Goal: Task Accomplishment & Management: Use online tool/utility

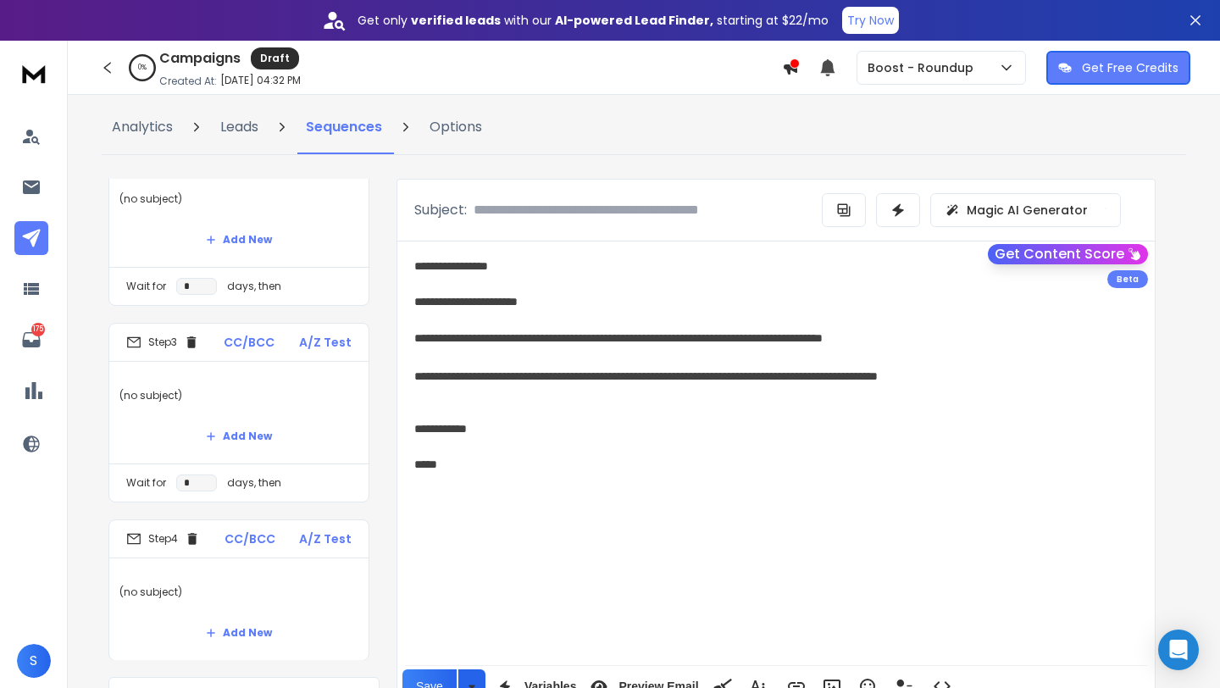
scroll to position [72, 0]
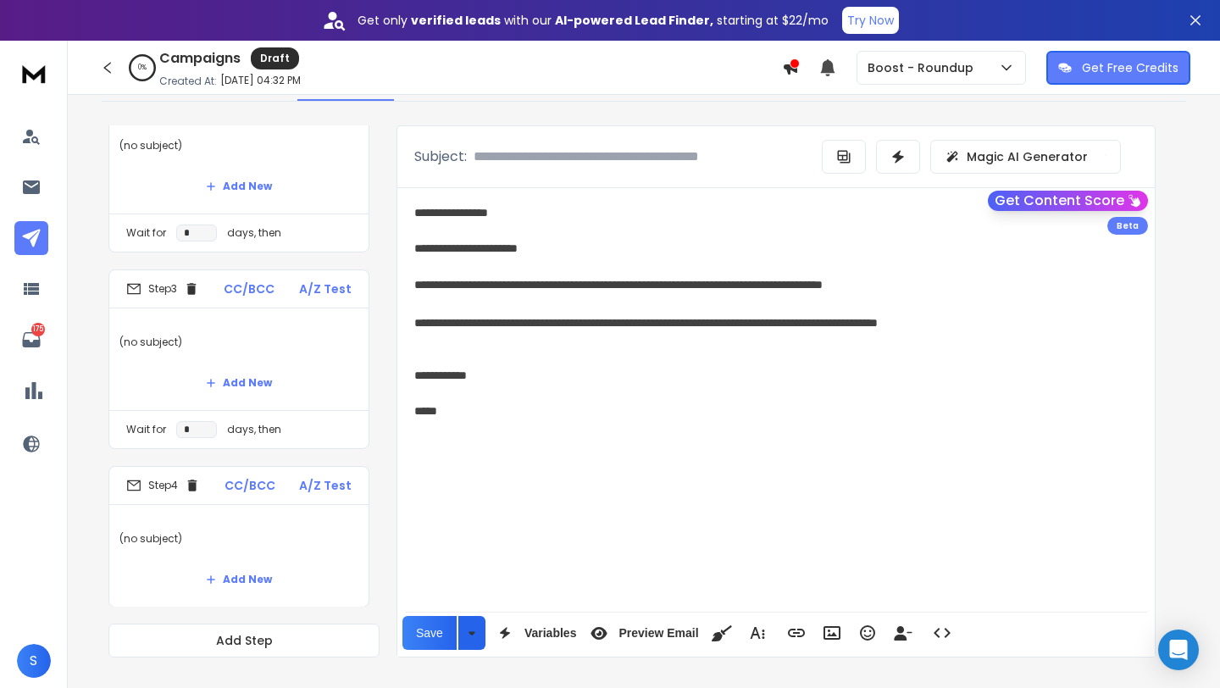
click at [252, 528] on p "(no subject)" at bounding box center [239, 538] width 239 height 47
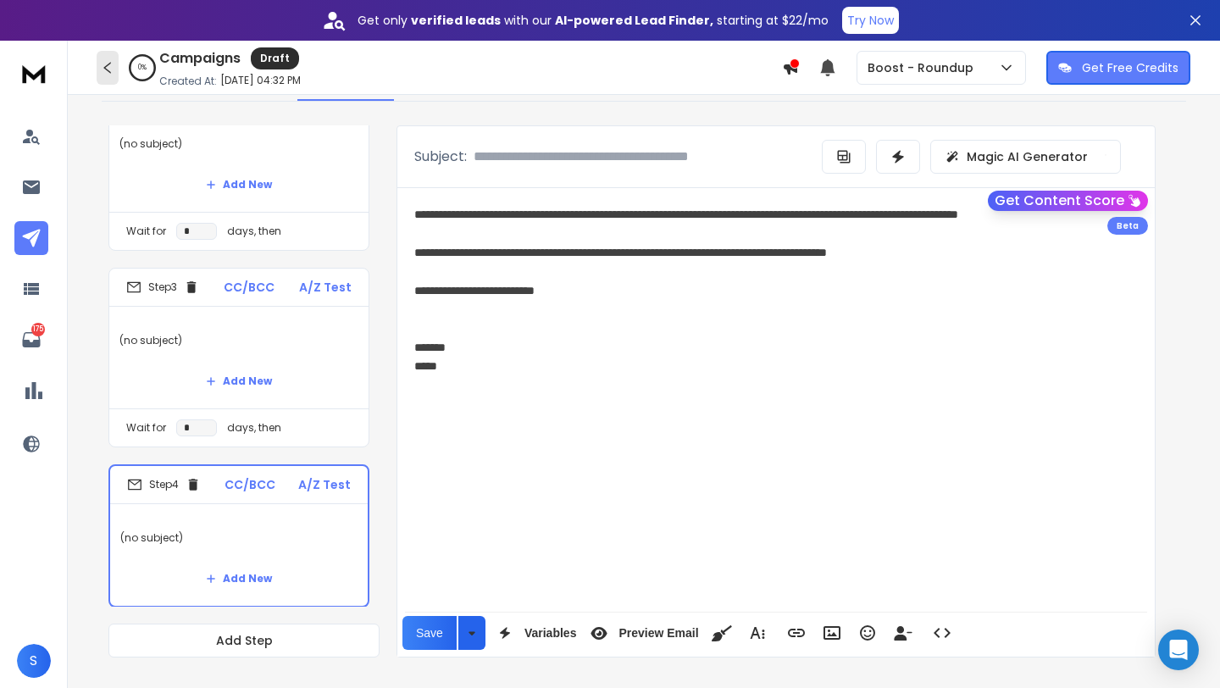
scroll to position [68, 0]
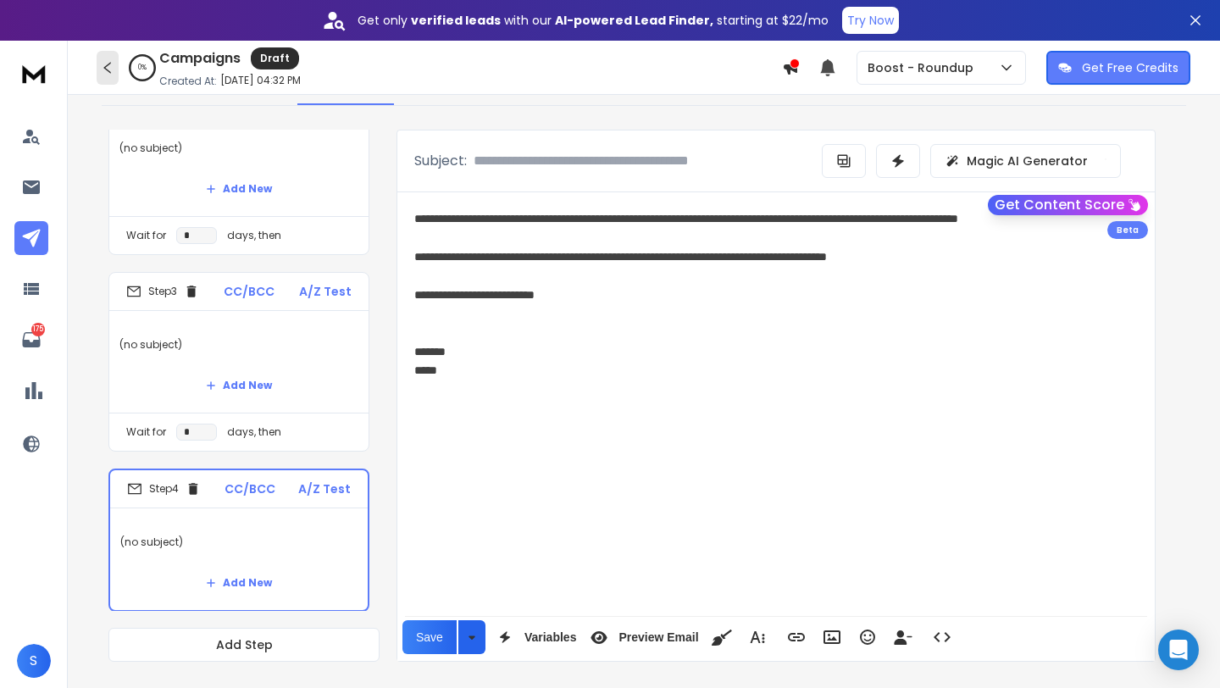
click at [103, 73] on icon at bounding box center [107, 67] width 15 height 15
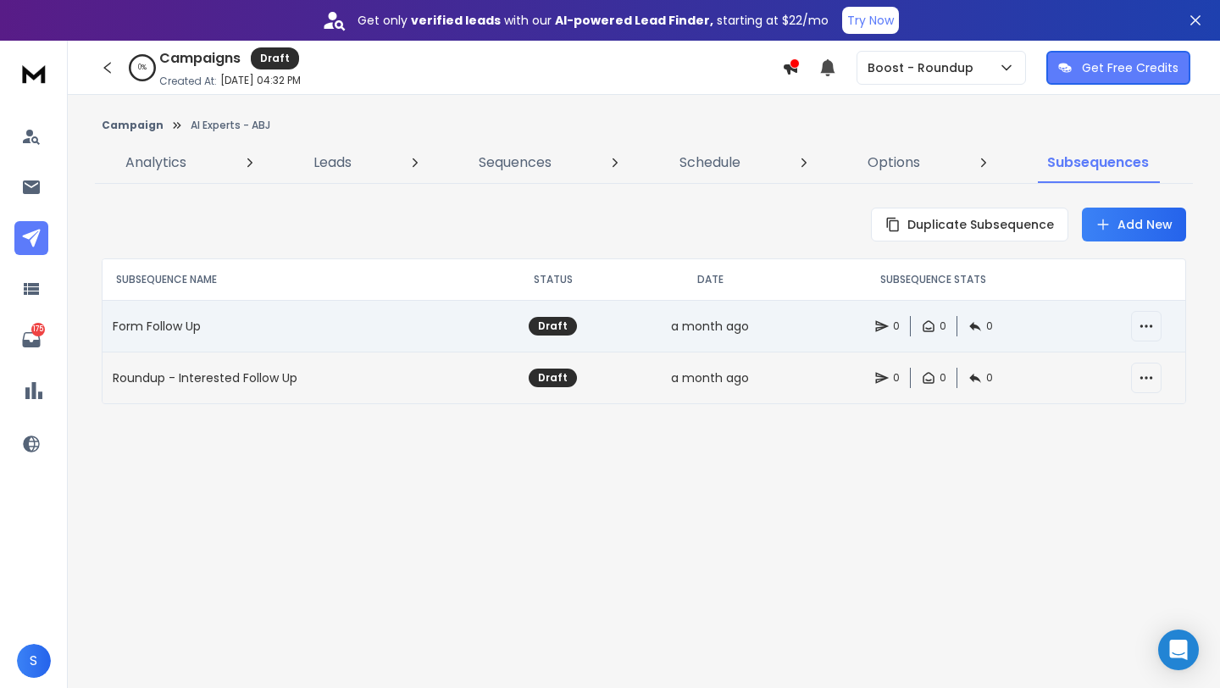
click at [181, 347] on td "Form Follow Up" at bounding box center [296, 326] width 386 height 52
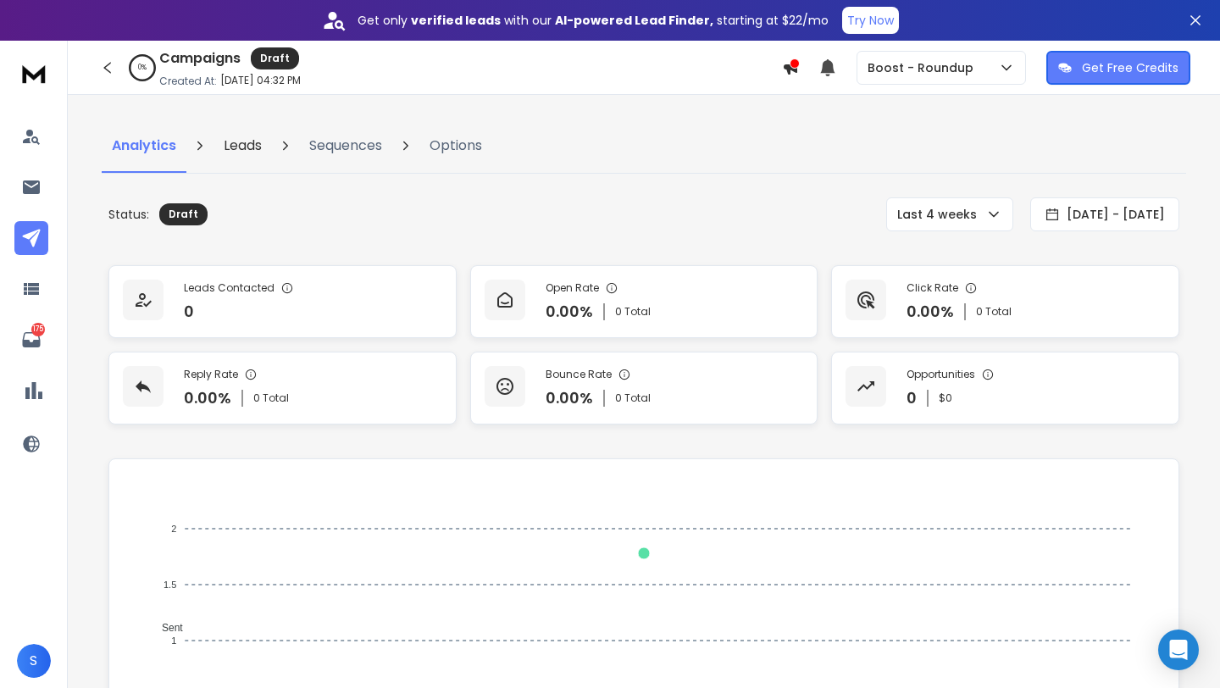
click at [251, 141] on p "Leads" at bounding box center [243, 146] width 38 height 20
click at [333, 140] on p "Sequences" at bounding box center [345, 146] width 73 height 20
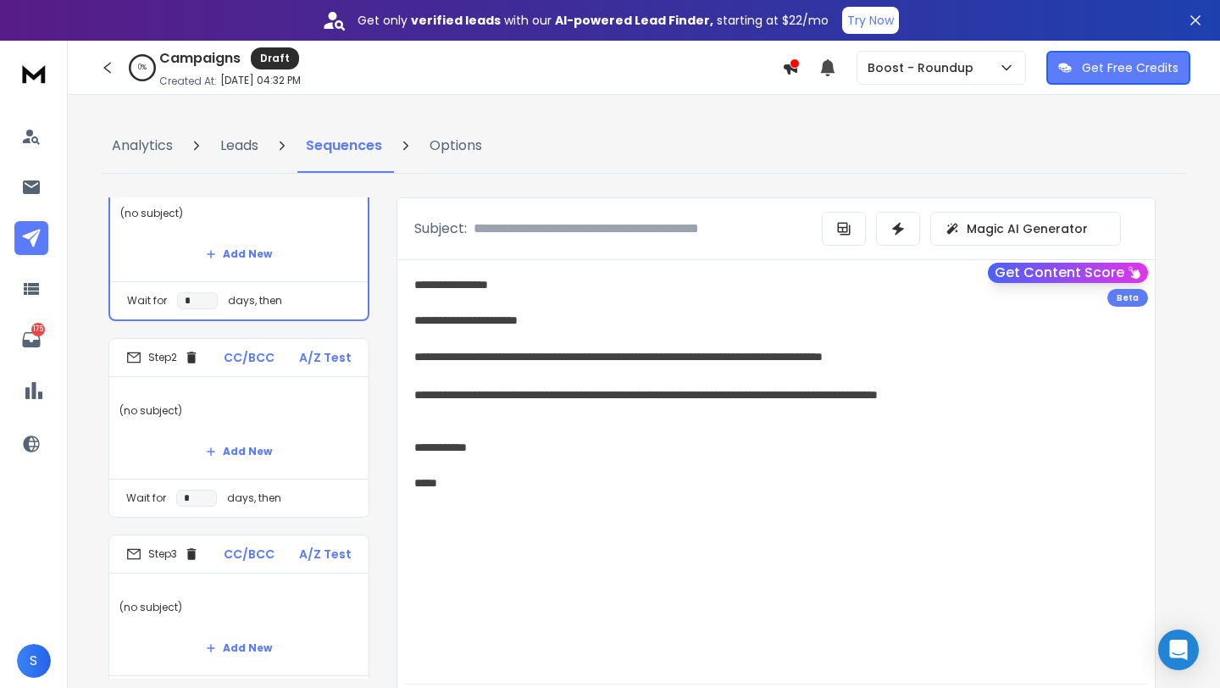
scroll to position [309, 0]
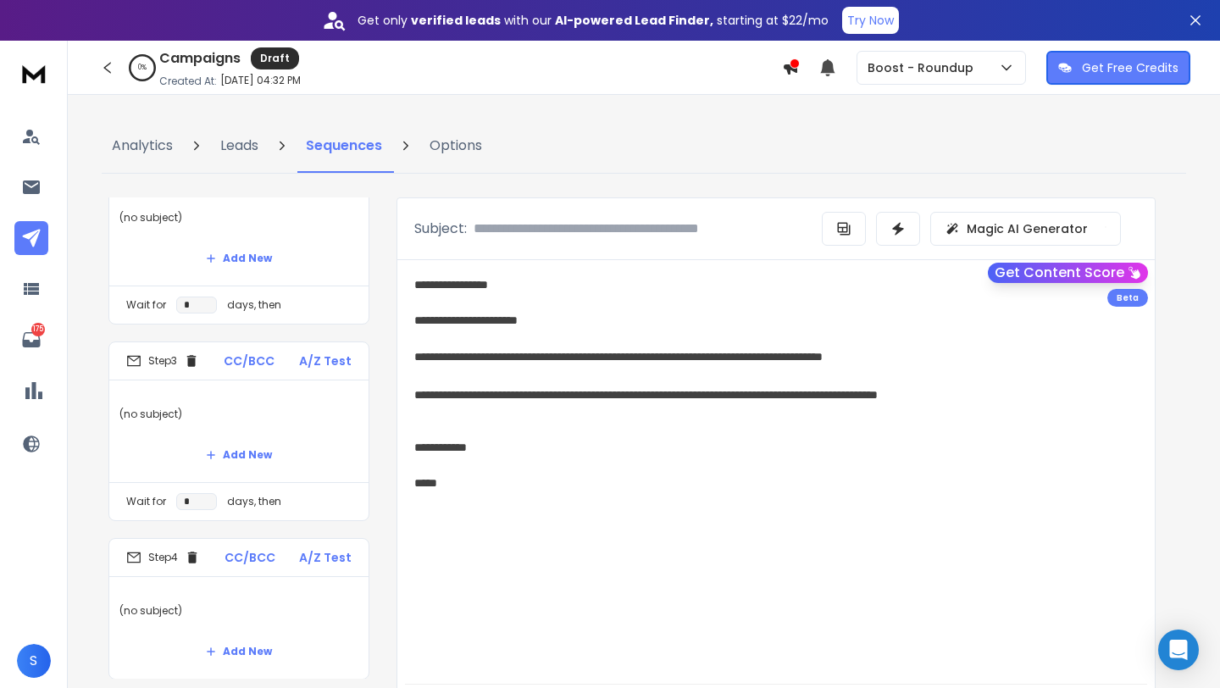
click at [295, 386] on div "(no subject) Add New" at bounding box center [238, 432] width 259 height 102
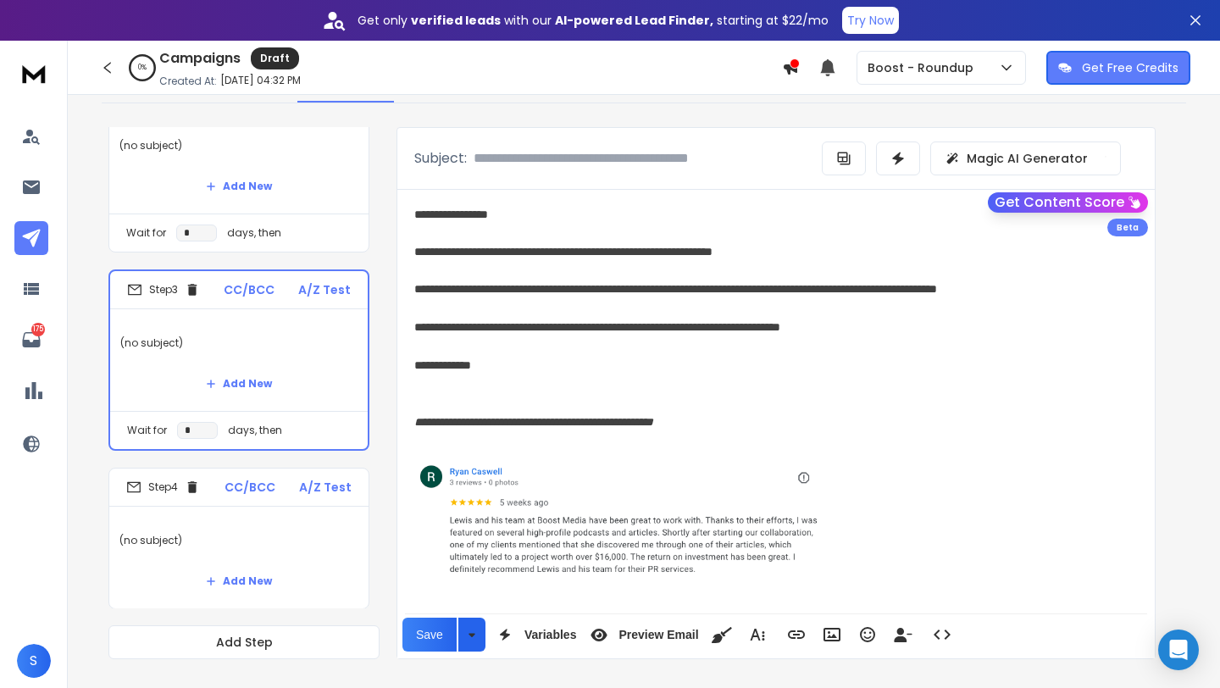
scroll to position [72, 0]
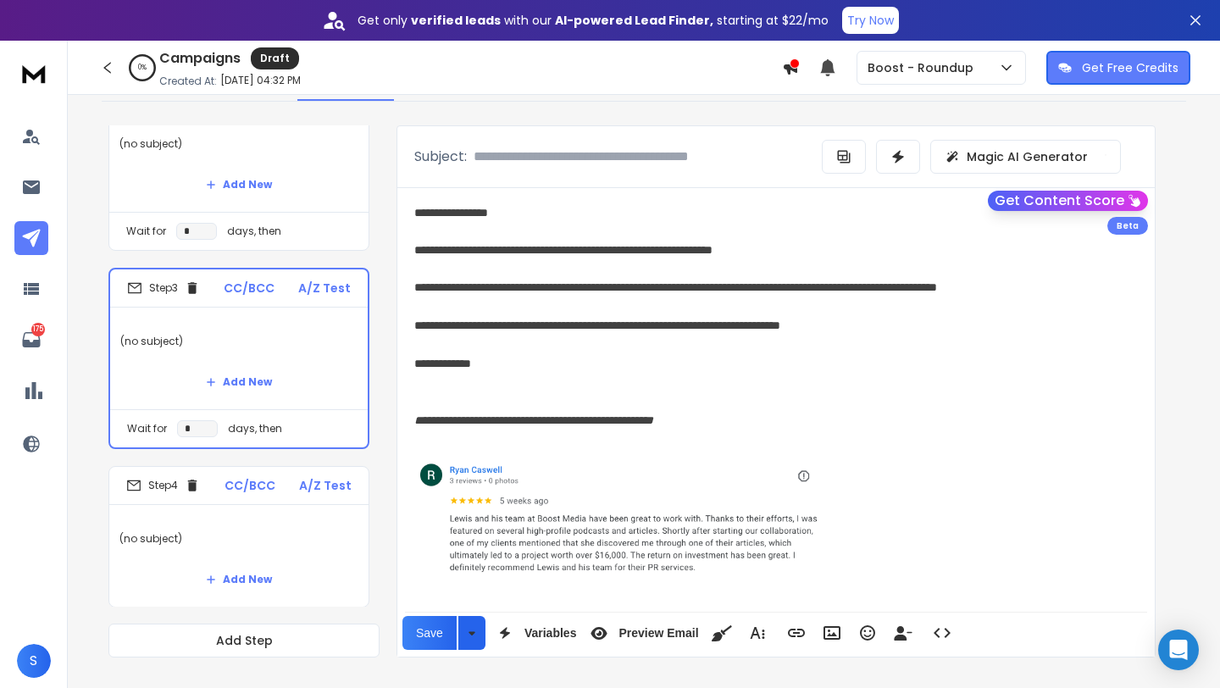
click at [210, 524] on p "(no subject)" at bounding box center [239, 538] width 239 height 47
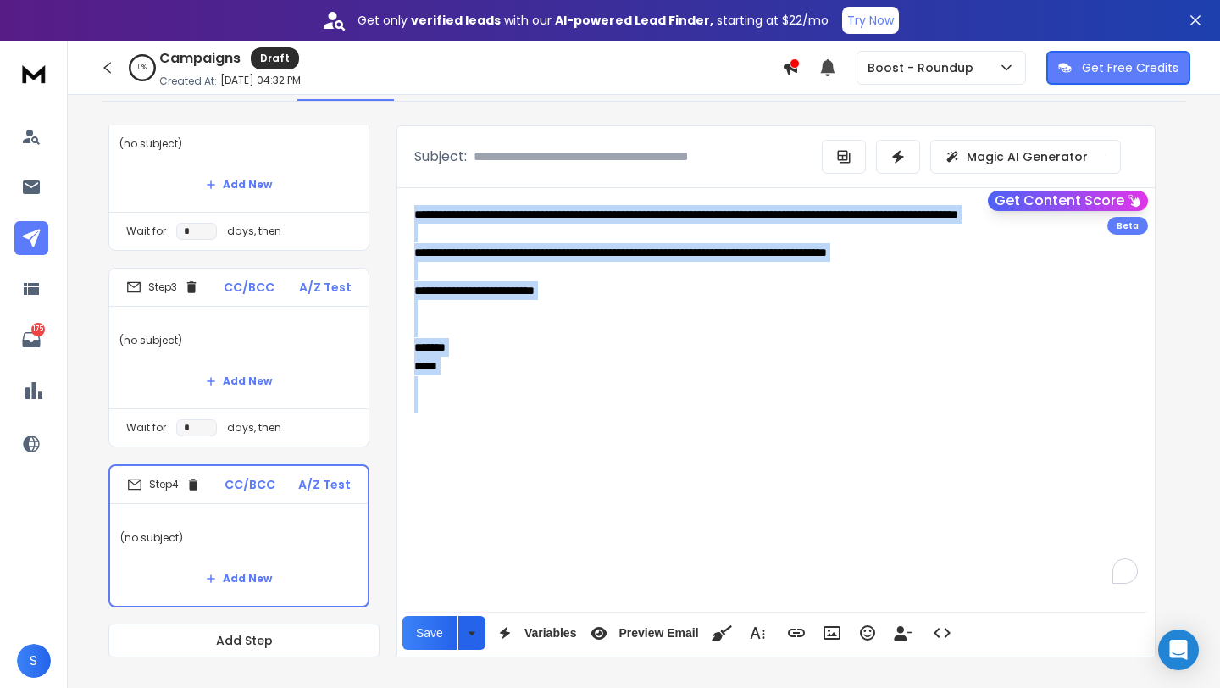
drag, startPoint x: 409, startPoint y: 275, endPoint x: 375, endPoint y: 198, distance: 84.2
click at [375, 198] on div "**********" at bounding box center [643, 391] width 1071 height 532
copy div "**********"
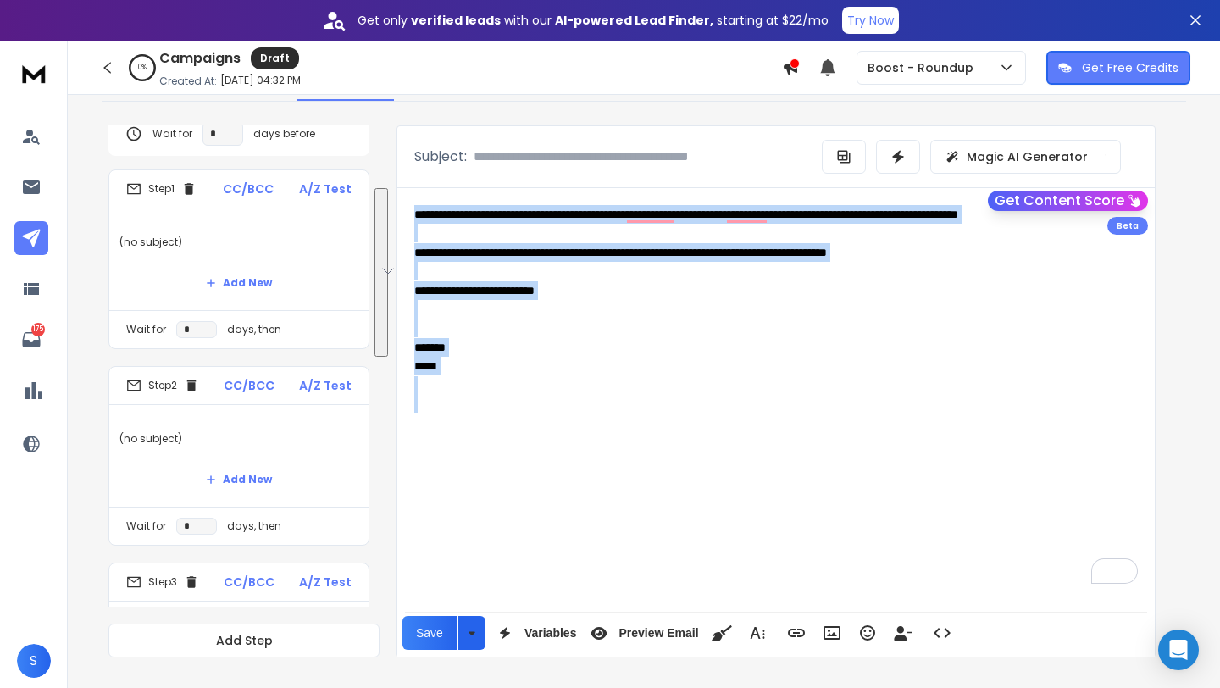
scroll to position [0, 0]
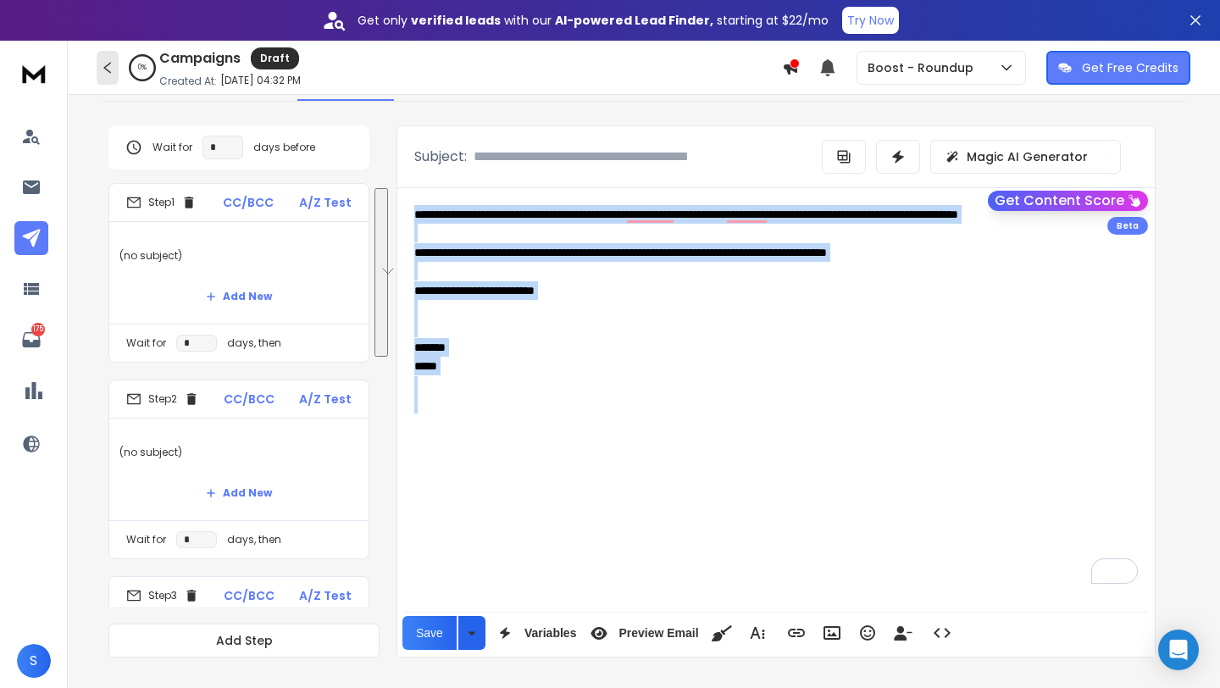
click at [104, 60] on icon at bounding box center [107, 67] width 15 height 15
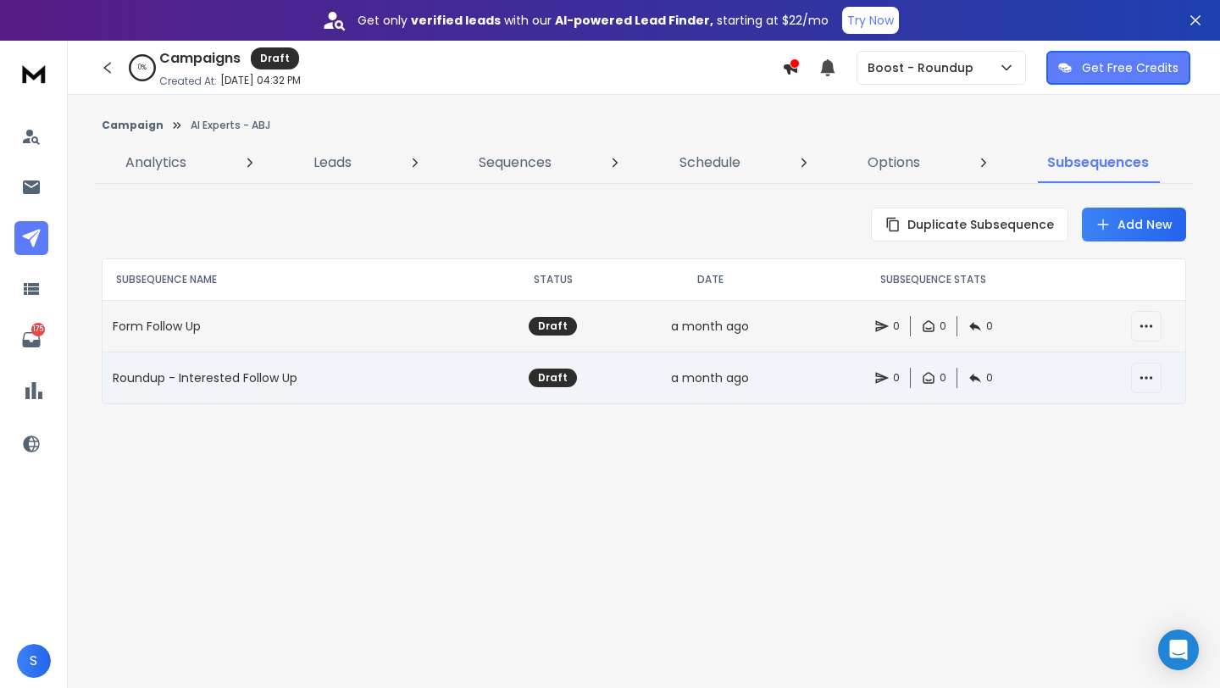
click at [158, 370] on td "Roundup - Interested Follow Up" at bounding box center [296, 378] width 386 height 52
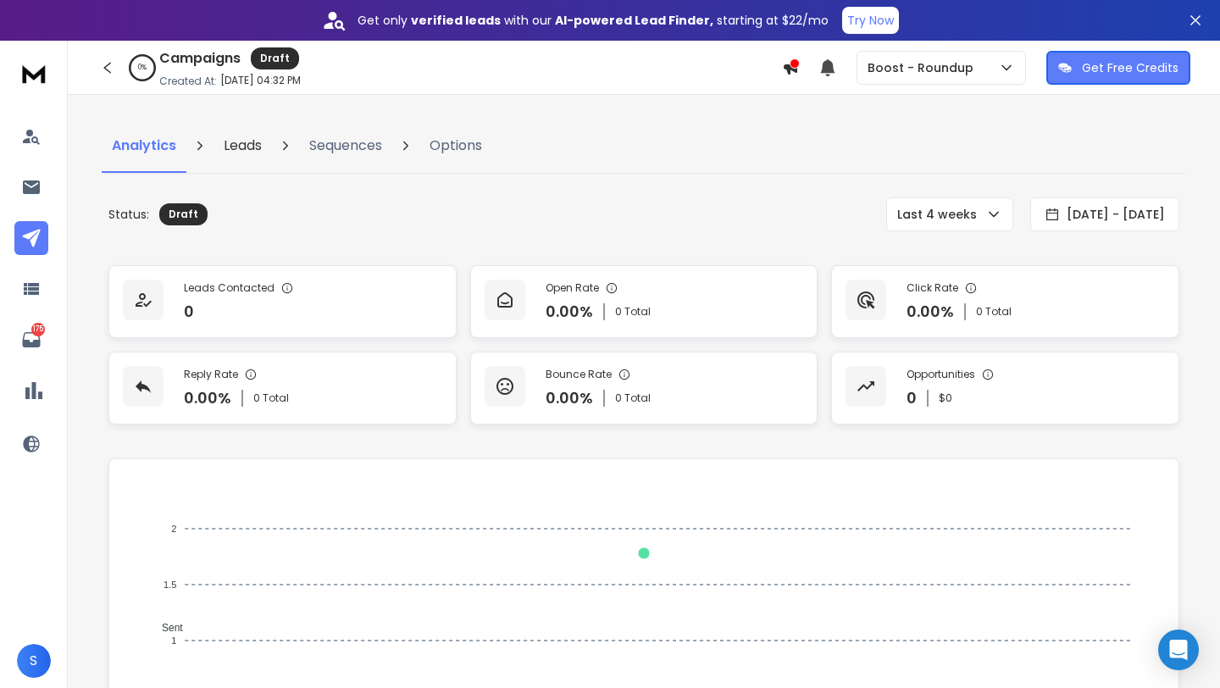
click at [240, 136] on p "Leads" at bounding box center [243, 146] width 38 height 20
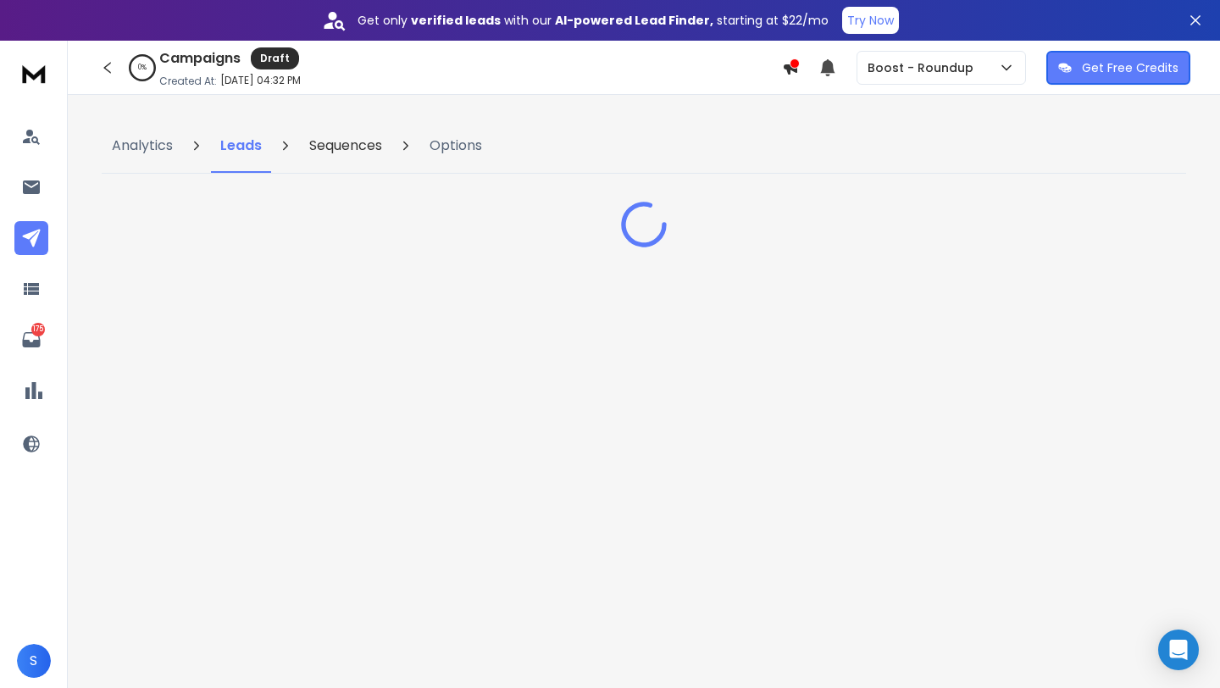
click at [371, 138] on p "Sequences" at bounding box center [345, 146] width 73 height 20
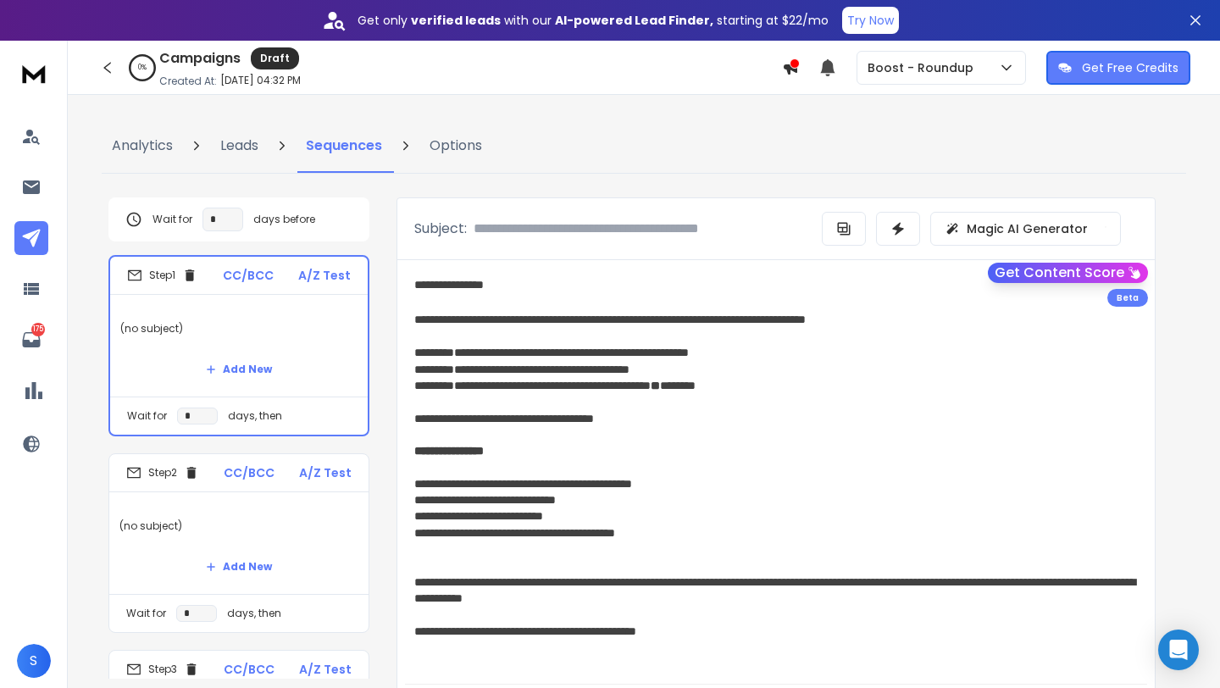
scroll to position [309, 0]
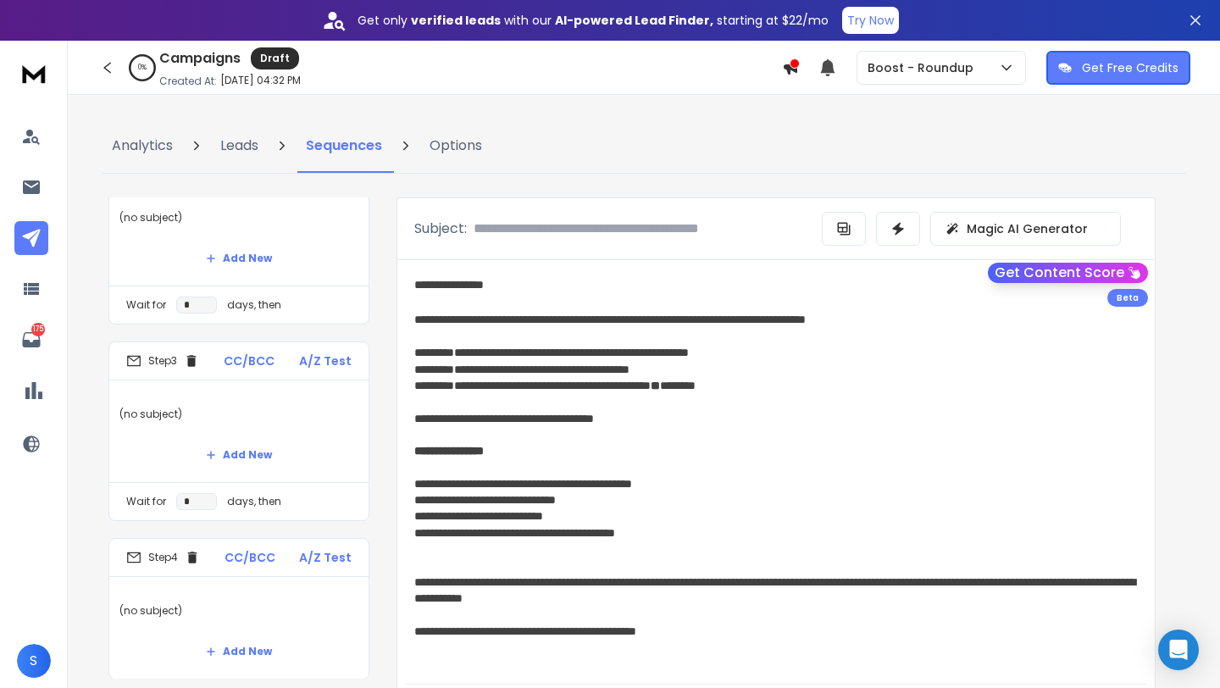
click at [222, 592] on p "(no subject)" at bounding box center [239, 610] width 239 height 47
